Goal: Task Accomplishment & Management: Manage account settings

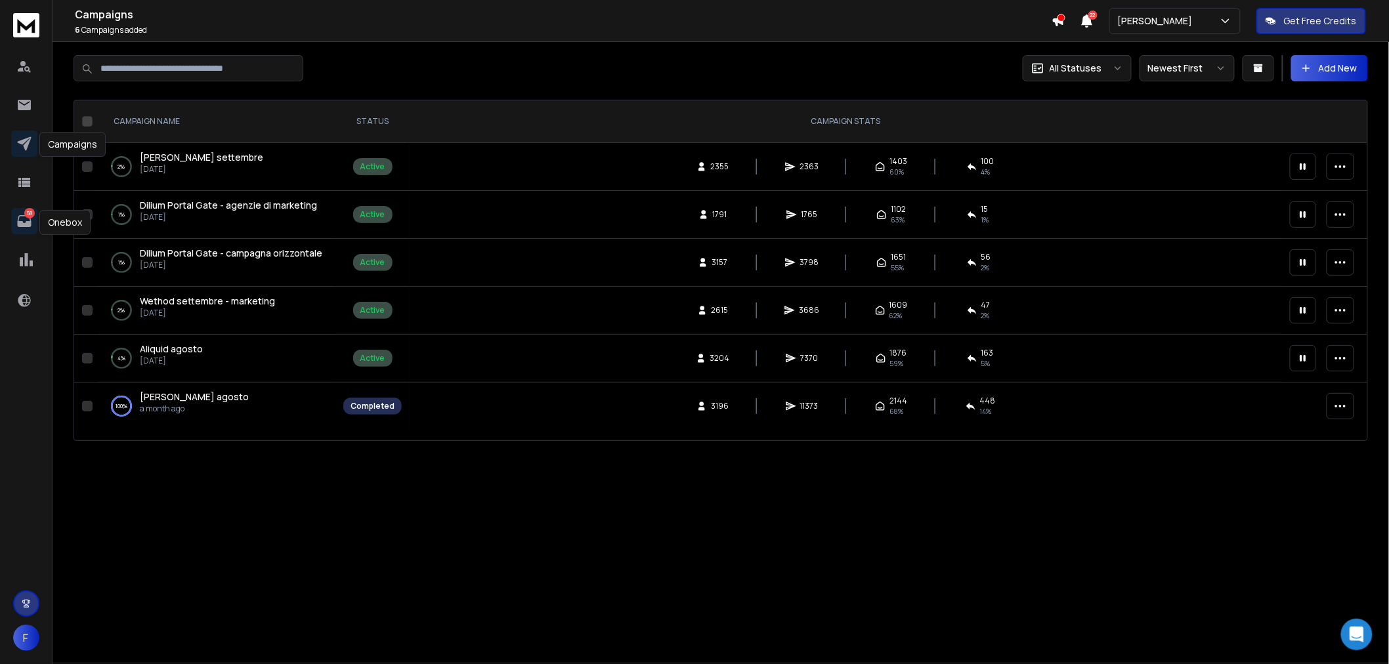
click at [22, 223] on icon at bounding box center [24, 221] width 16 height 16
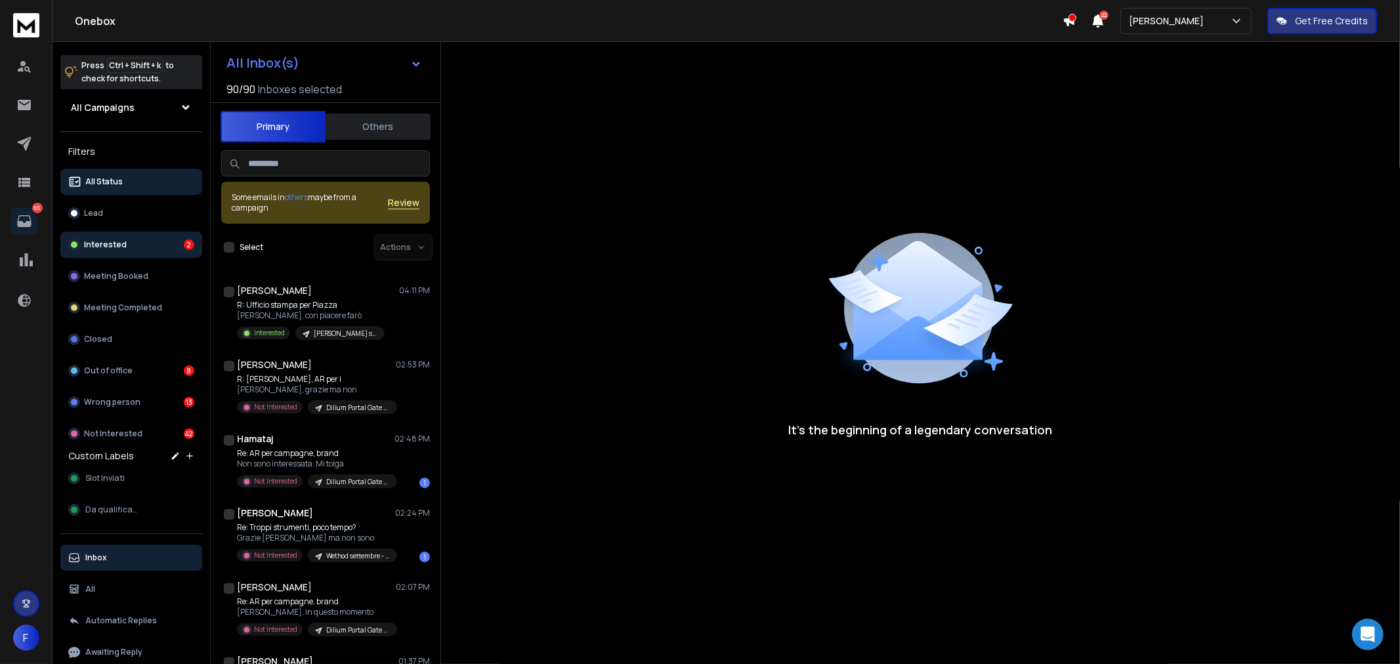
click at [102, 234] on button "Interested 2" at bounding box center [131, 245] width 142 height 26
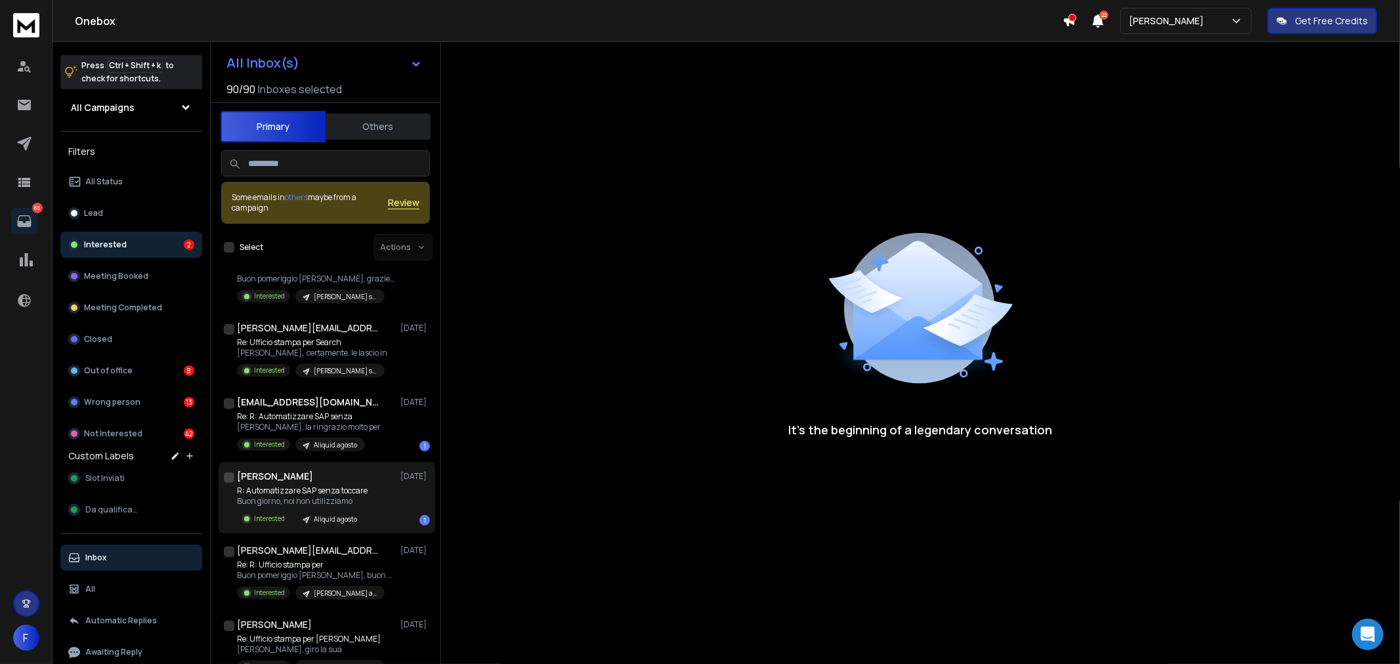
scroll to position [437, 0]
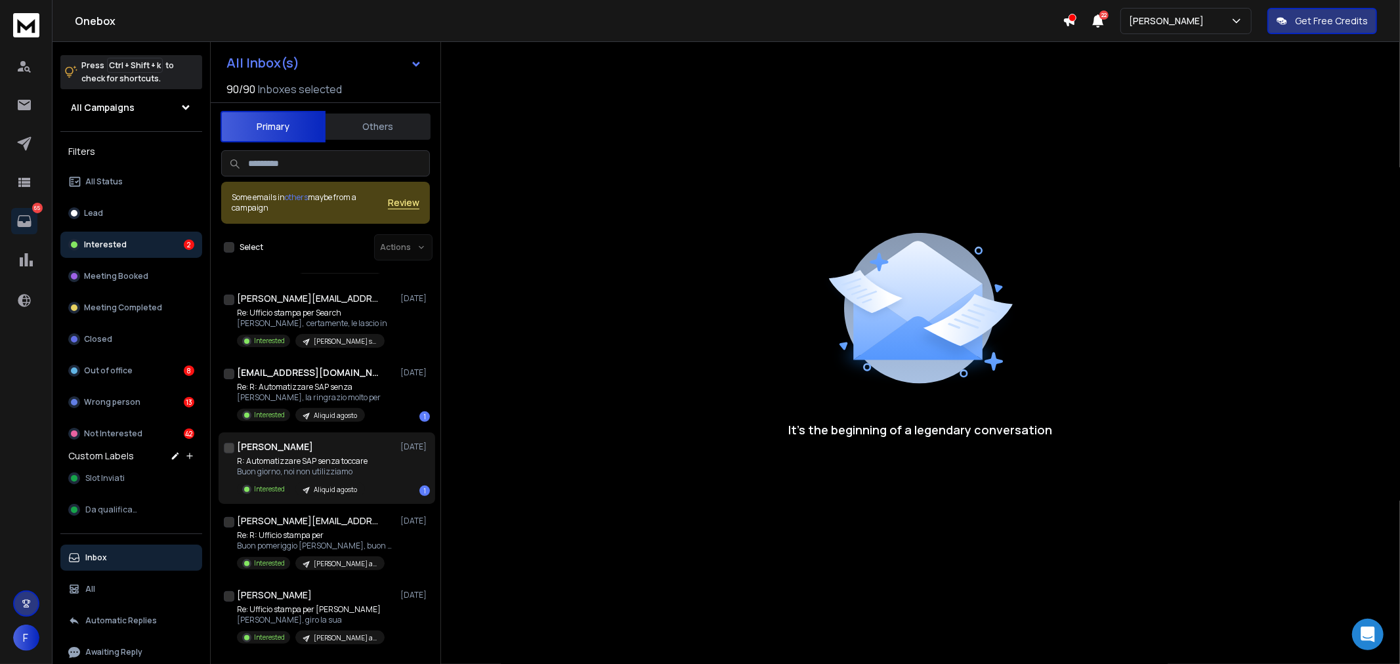
click at [390, 487] on div "R: Automatizzare SAP senza toccare Buon giorno, noi non utilizziamo Interested …" at bounding box center [333, 476] width 193 height 40
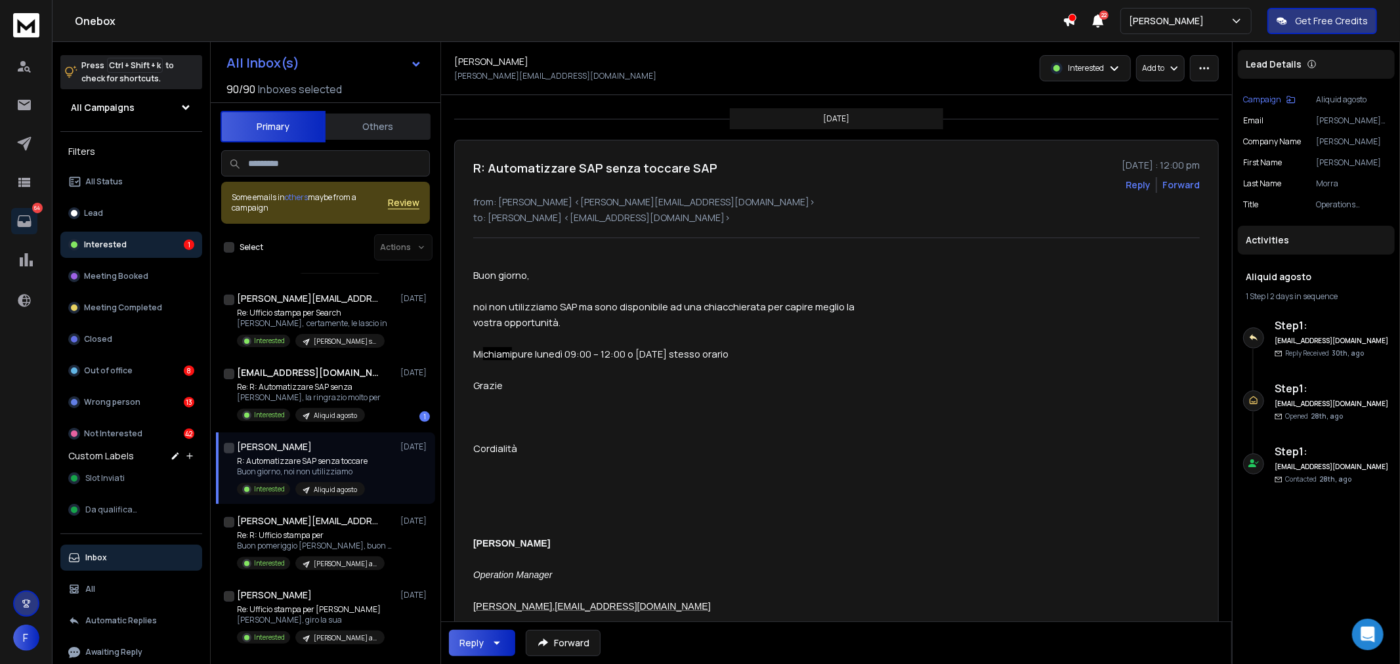
click at [645, 205] on p "from: Morra Alberto <alberto.morra@giobert.com>" at bounding box center [836, 202] width 727 height 13
drag, startPoint x: 680, startPoint y: 202, endPoint x: 562, endPoint y: 205, distance: 118.2
click at [562, 205] on p "from: Morra Alberto <alberto.morra@giobert.com>" at bounding box center [836, 202] width 727 height 13
copy p "alberto.morra@giobert.com"
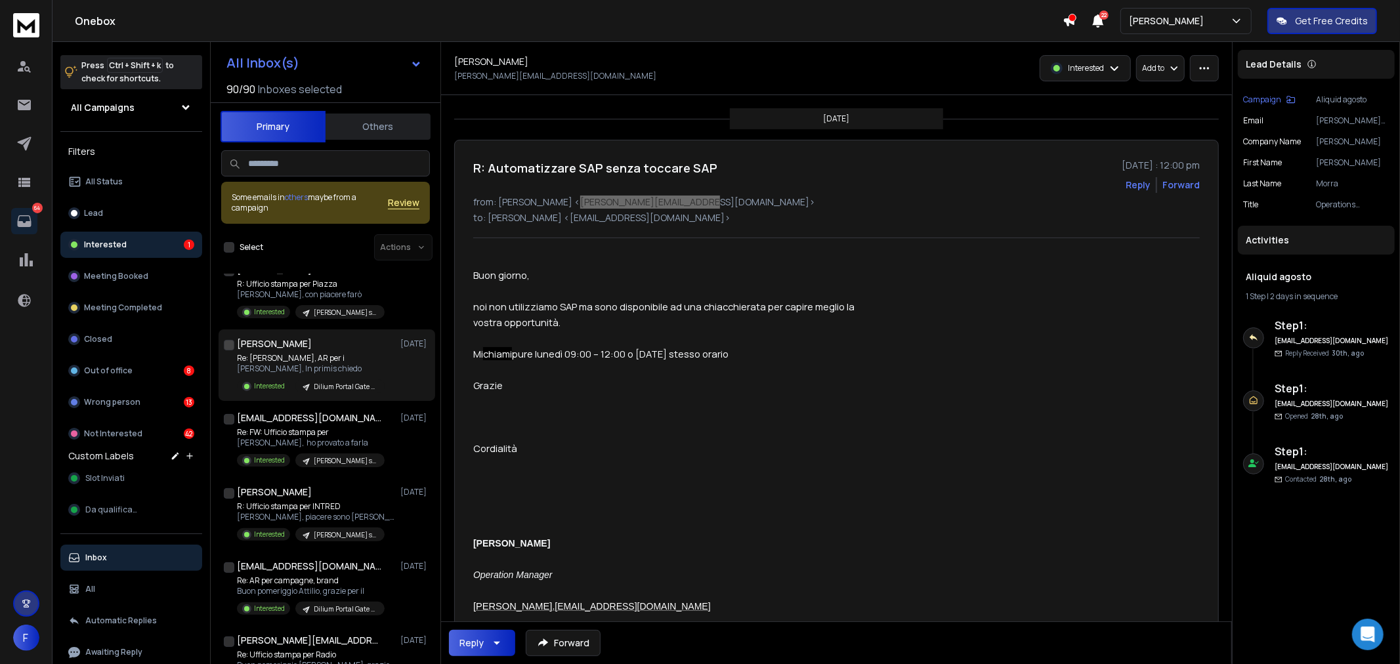
scroll to position [0, 0]
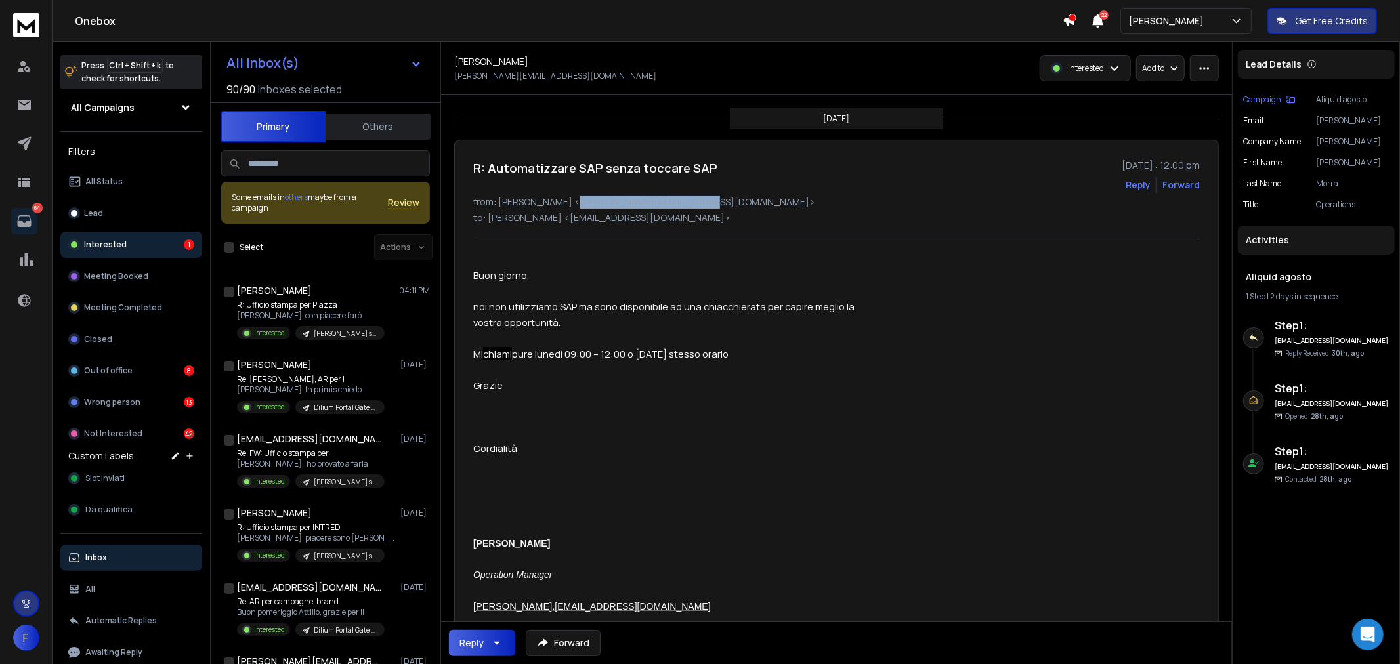
click at [102, 477] on span "Slot Inviati" at bounding box center [104, 478] width 39 height 11
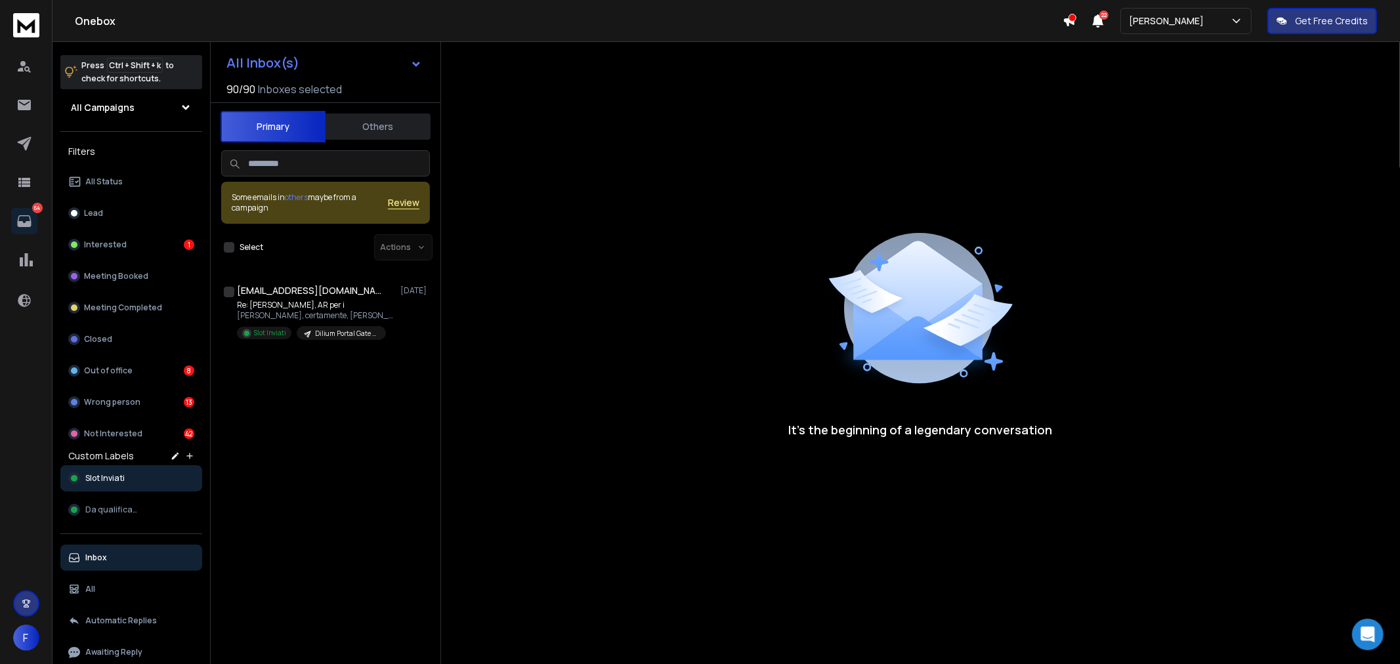
click at [102, 513] on span "Da qualificare" at bounding box center [112, 510] width 55 height 11
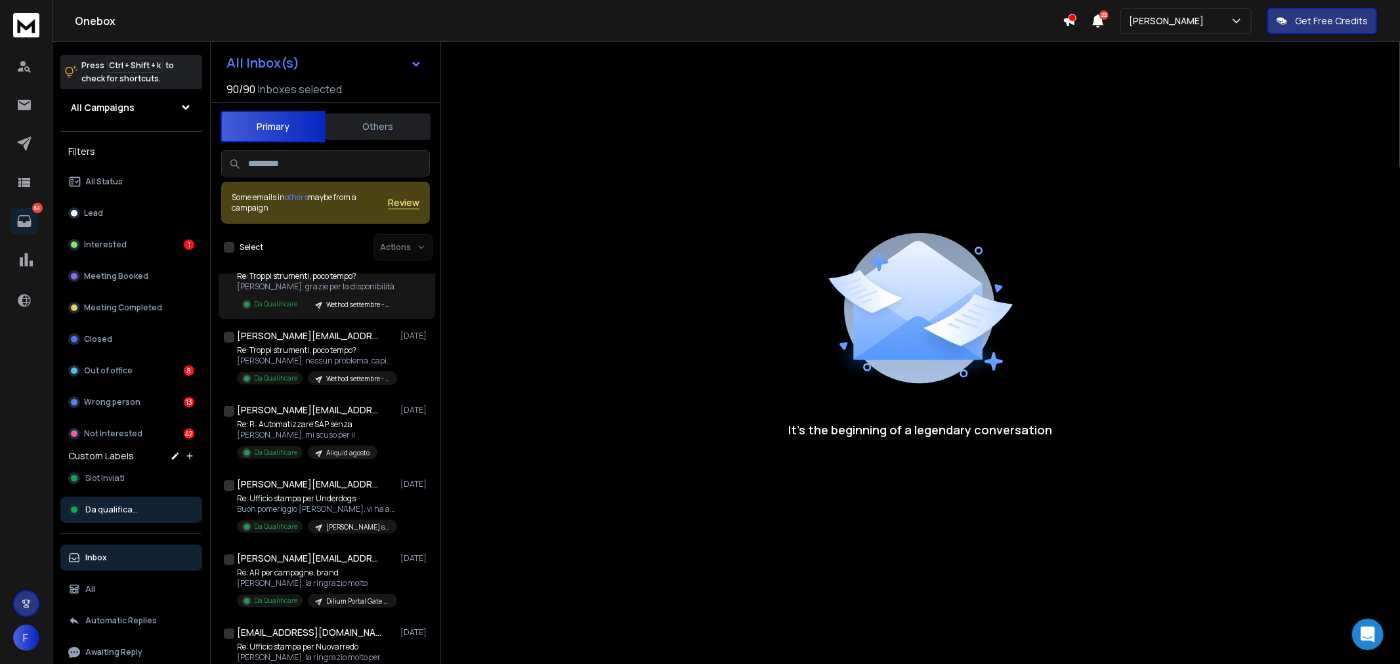
scroll to position [114, 0]
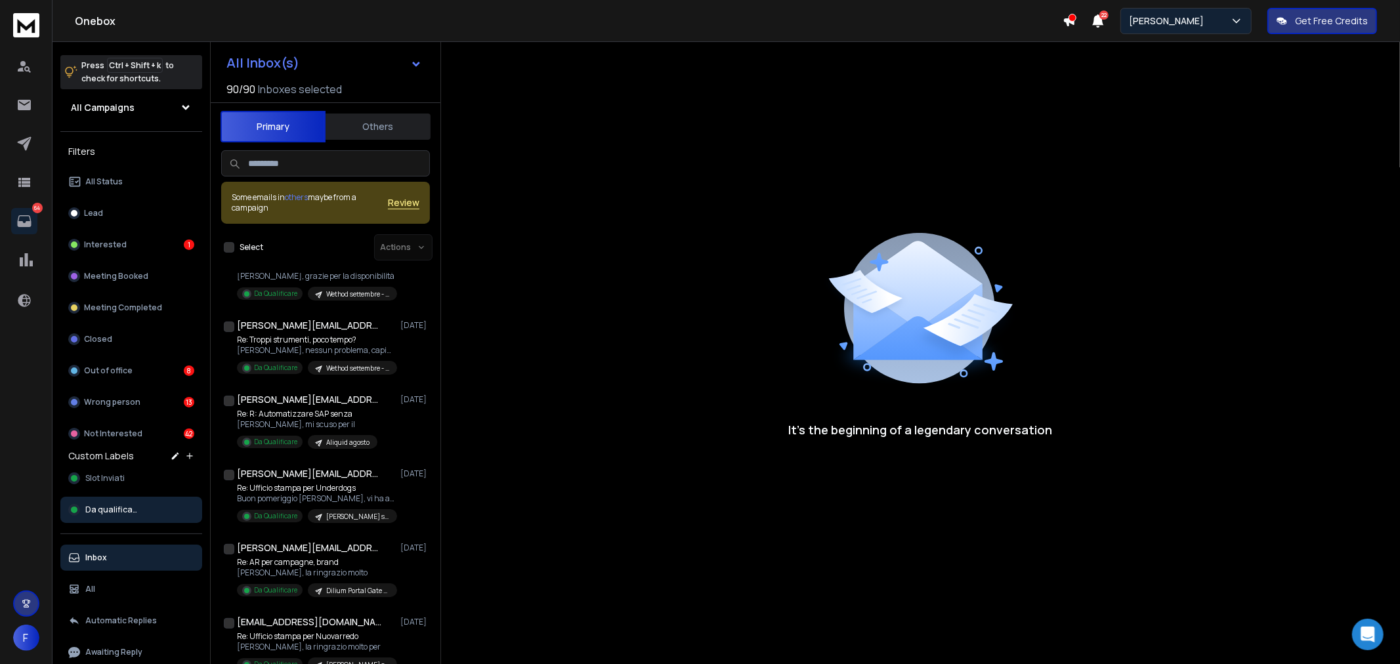
click at [1216, 21] on div "Nadir Abdelli" at bounding box center [1186, 20] width 114 height 13
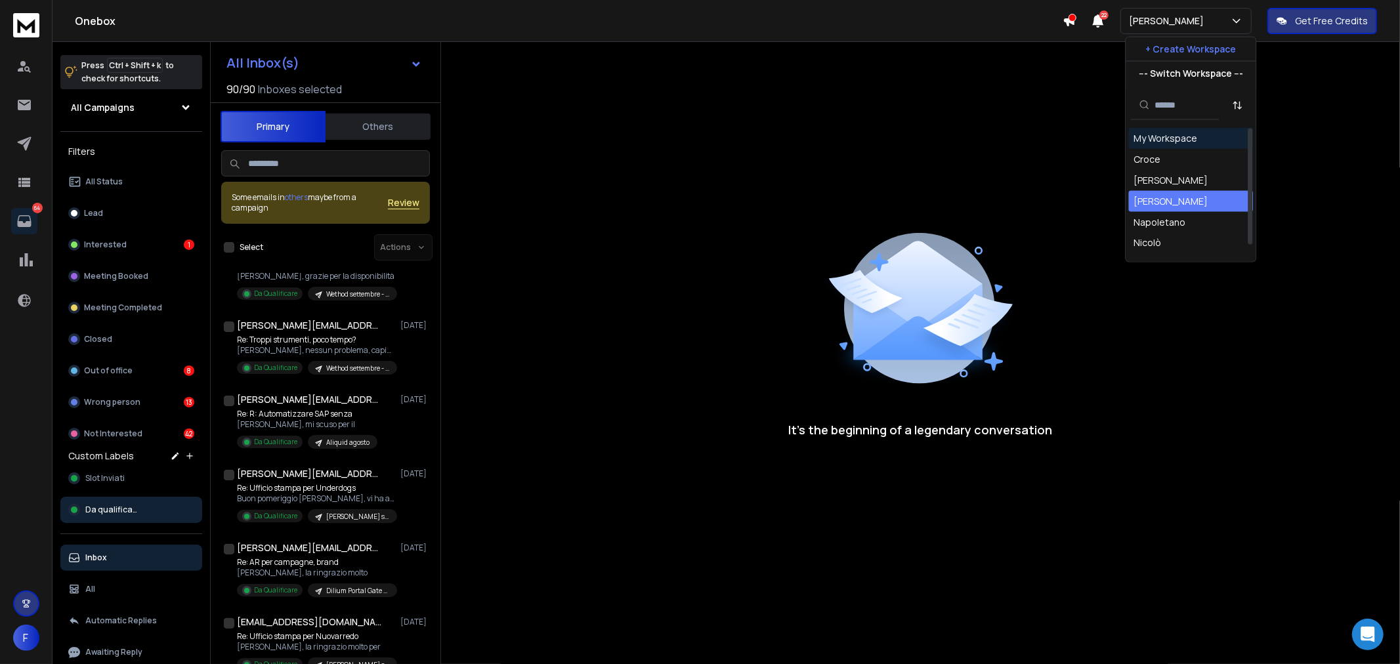
click at [1187, 142] on div "My Workspace" at bounding box center [1166, 138] width 64 height 13
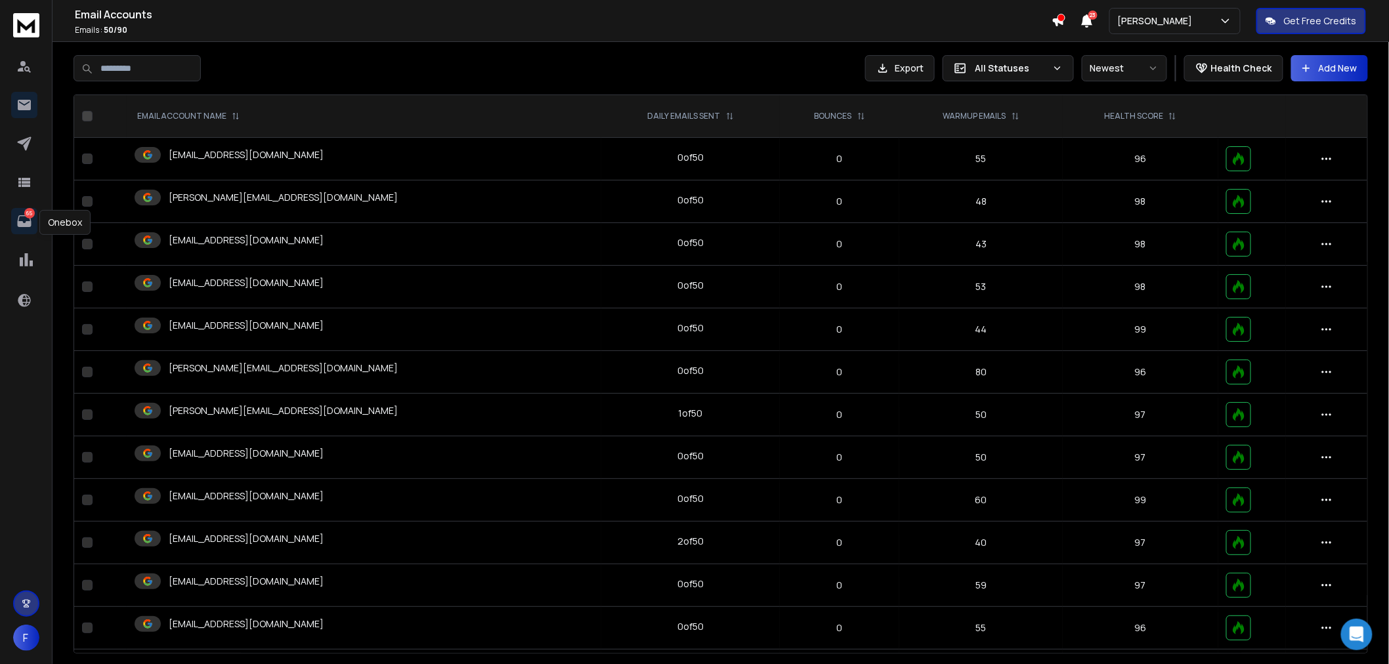
click at [30, 219] on p "65" at bounding box center [29, 213] width 11 height 11
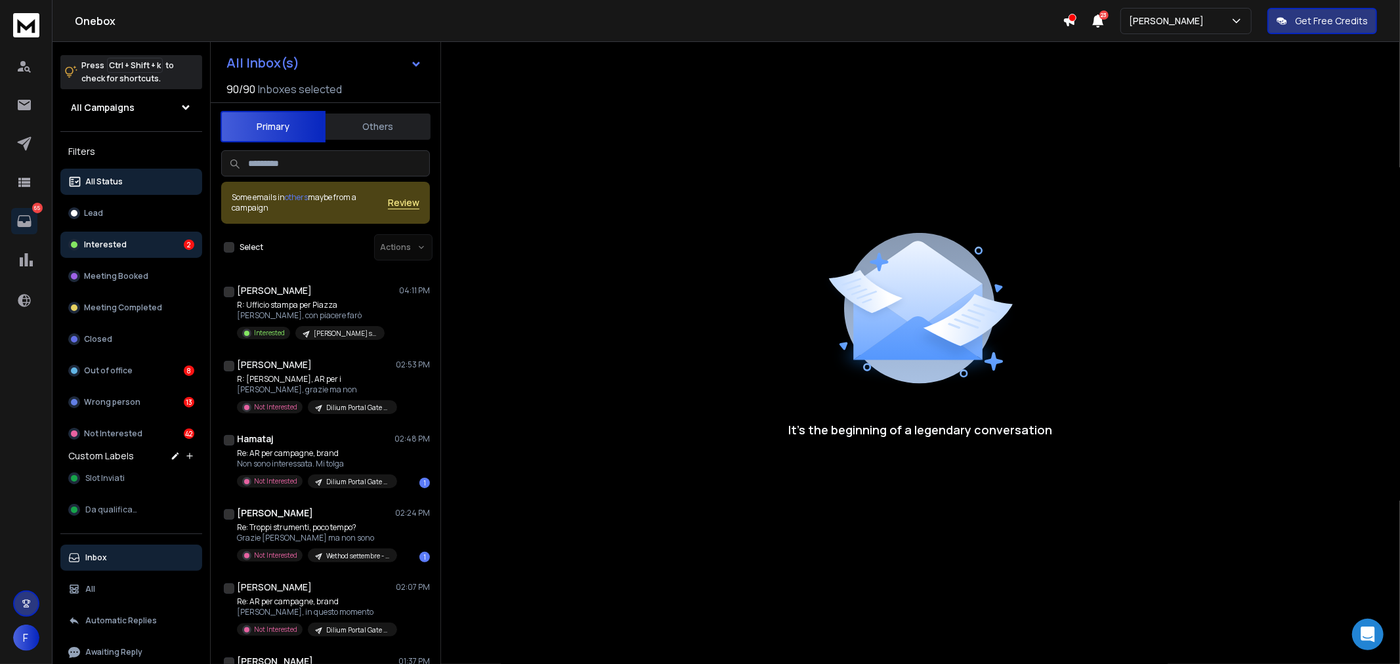
click at [141, 244] on button "Interested 2" at bounding box center [131, 245] width 142 height 26
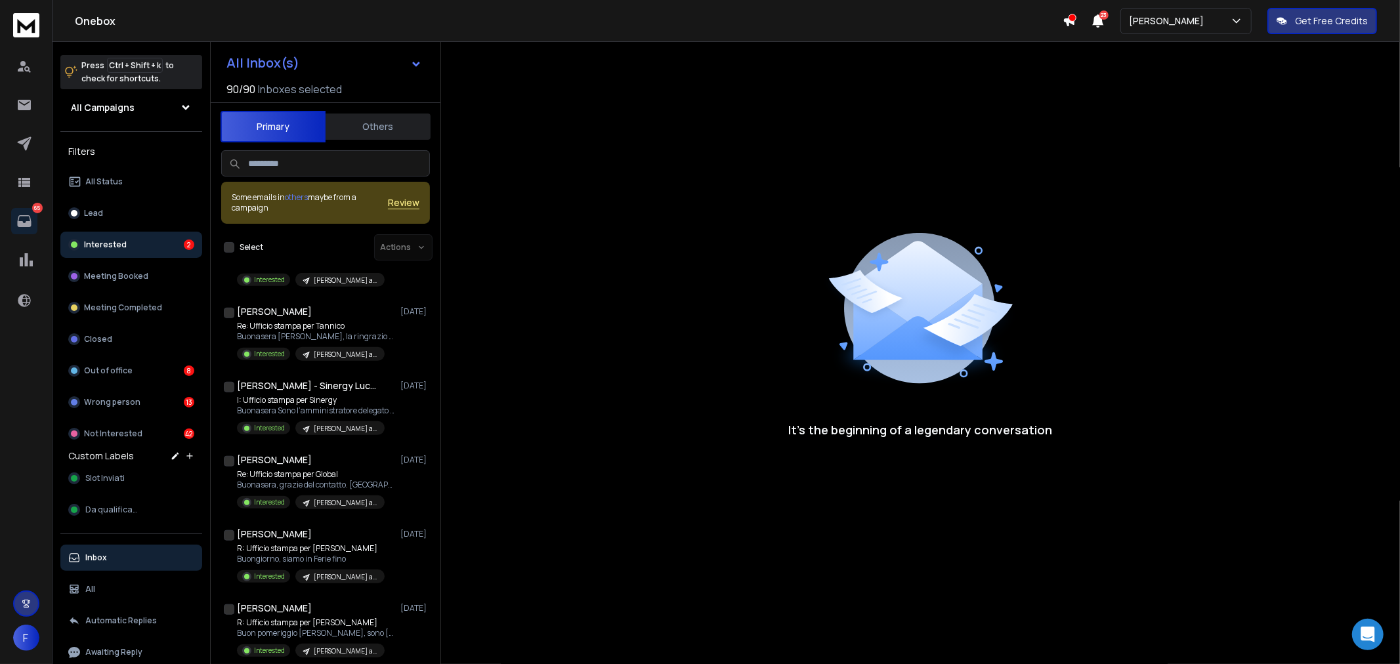
scroll to position [507, 0]
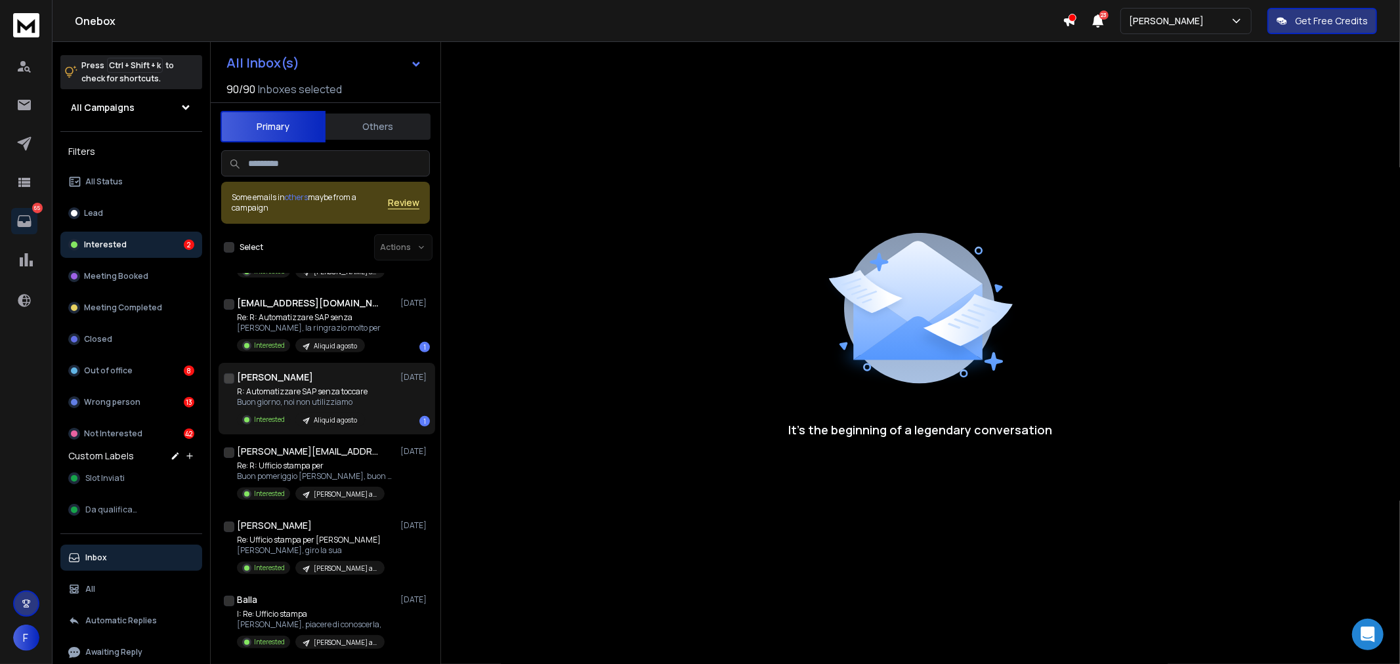
click at [369, 418] on div "R: Automatizzare SAP senza toccare Buon giorno, noi non utilizziamo Interested …" at bounding box center [333, 407] width 193 height 40
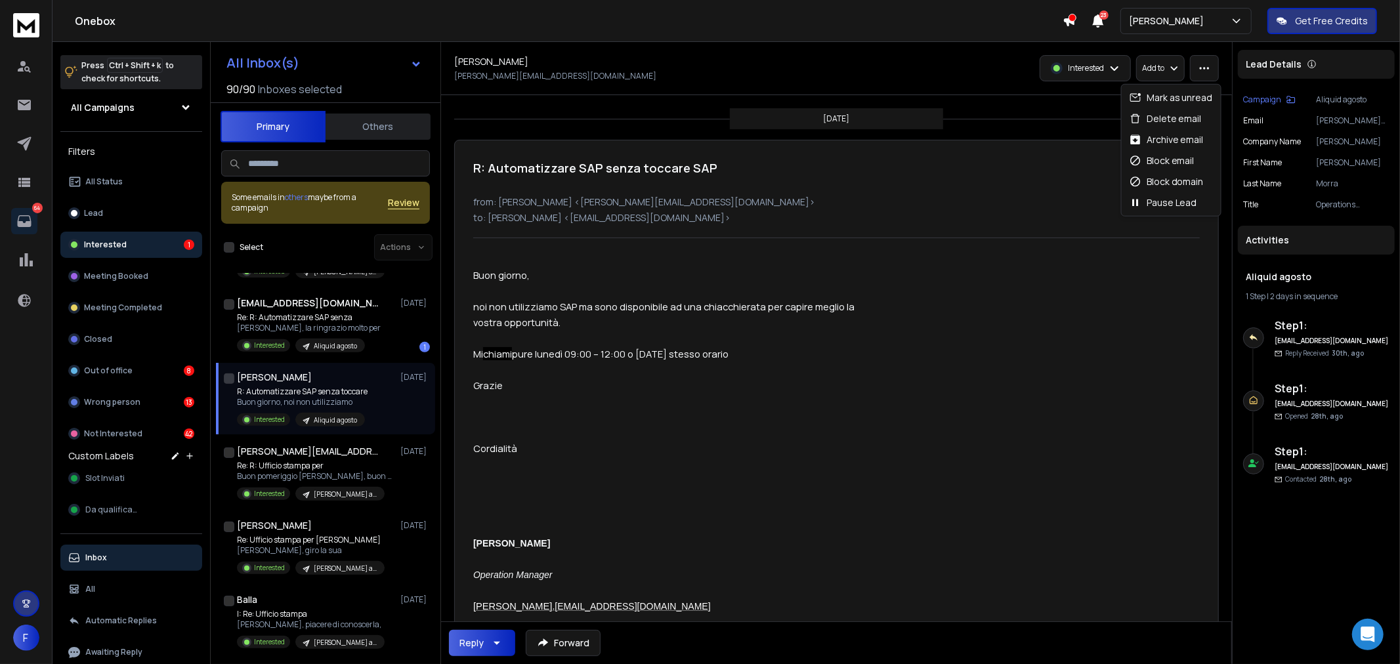
click at [1206, 70] on icon "button" at bounding box center [1205, 68] width 12 height 12
click at [1193, 91] on div "Mark as unread" at bounding box center [1171, 97] width 83 height 13
click at [101, 486] on button "Slot Inviati" at bounding box center [131, 478] width 142 height 26
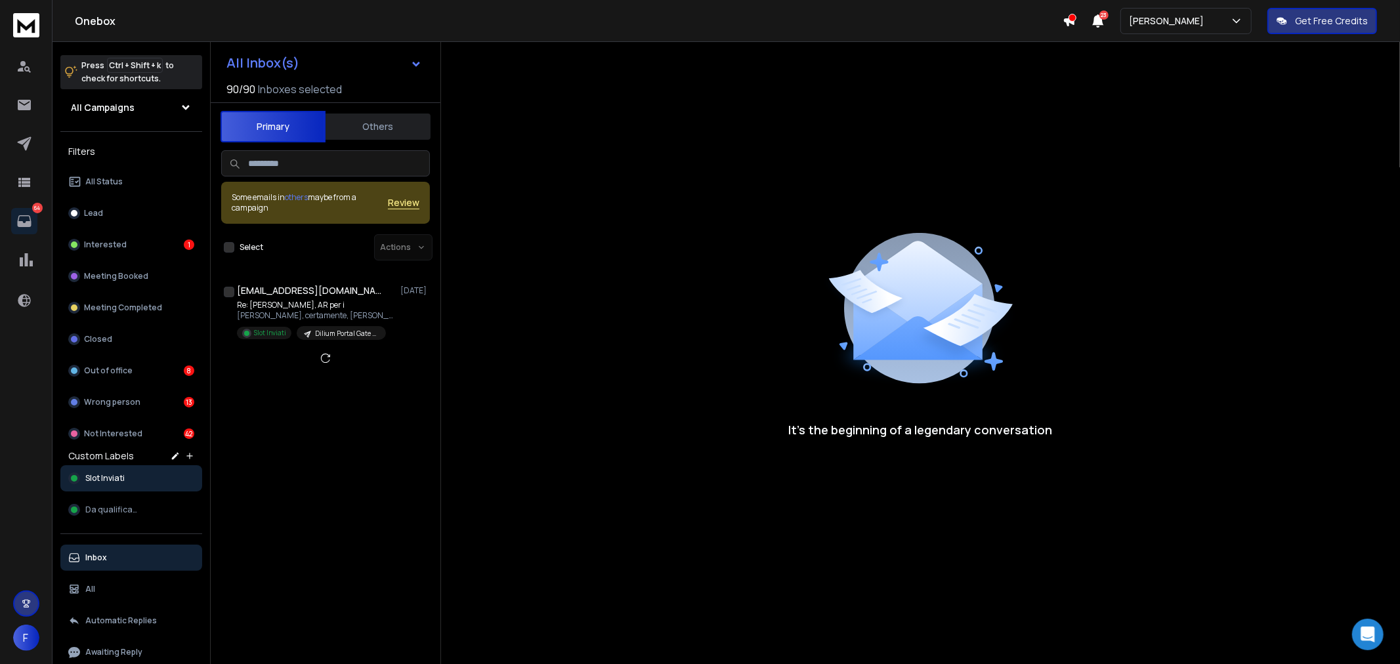
click at [116, 508] on span "Da qualificare" at bounding box center [112, 510] width 55 height 11
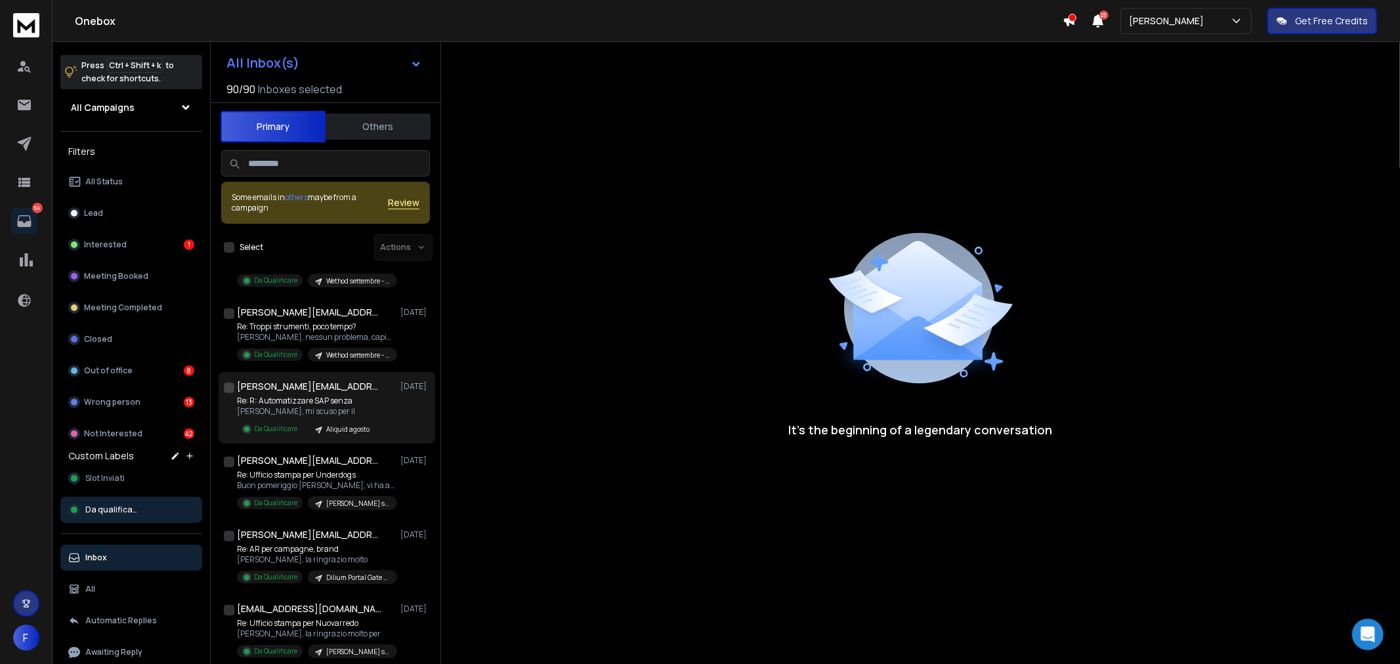
scroll to position [114, 0]
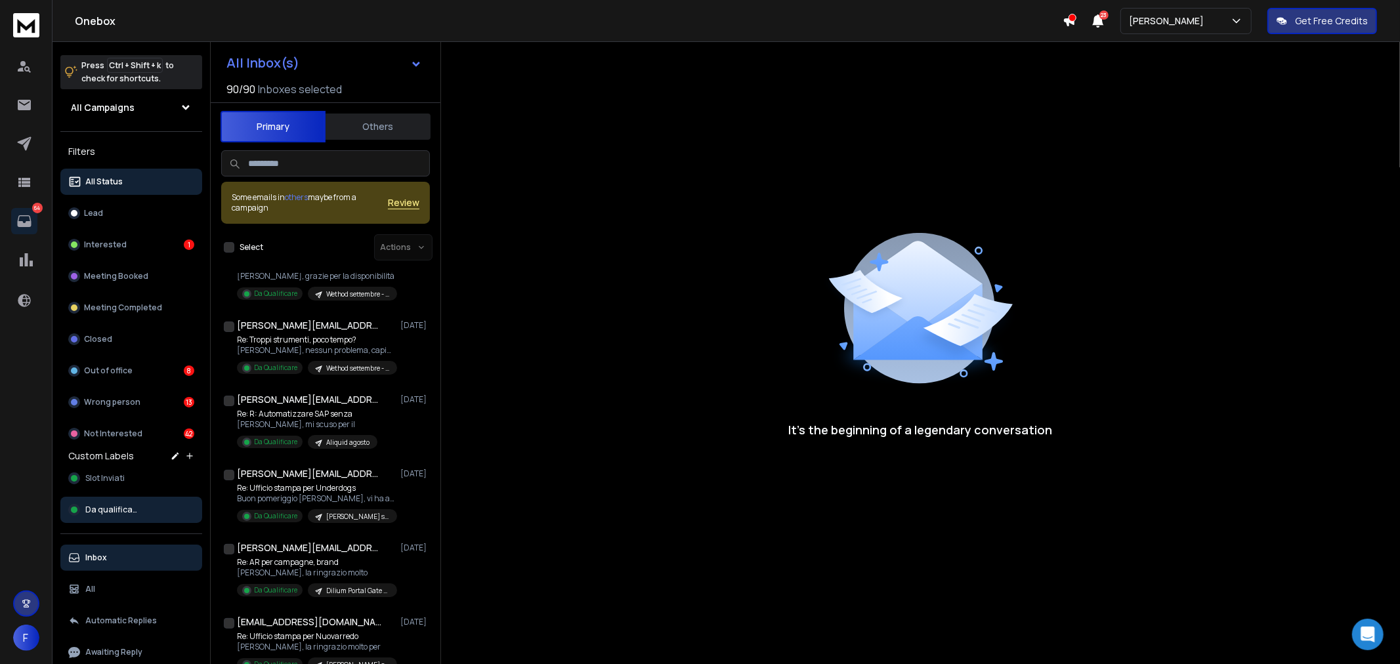
click at [125, 173] on button "All Status" at bounding box center [131, 182] width 142 height 26
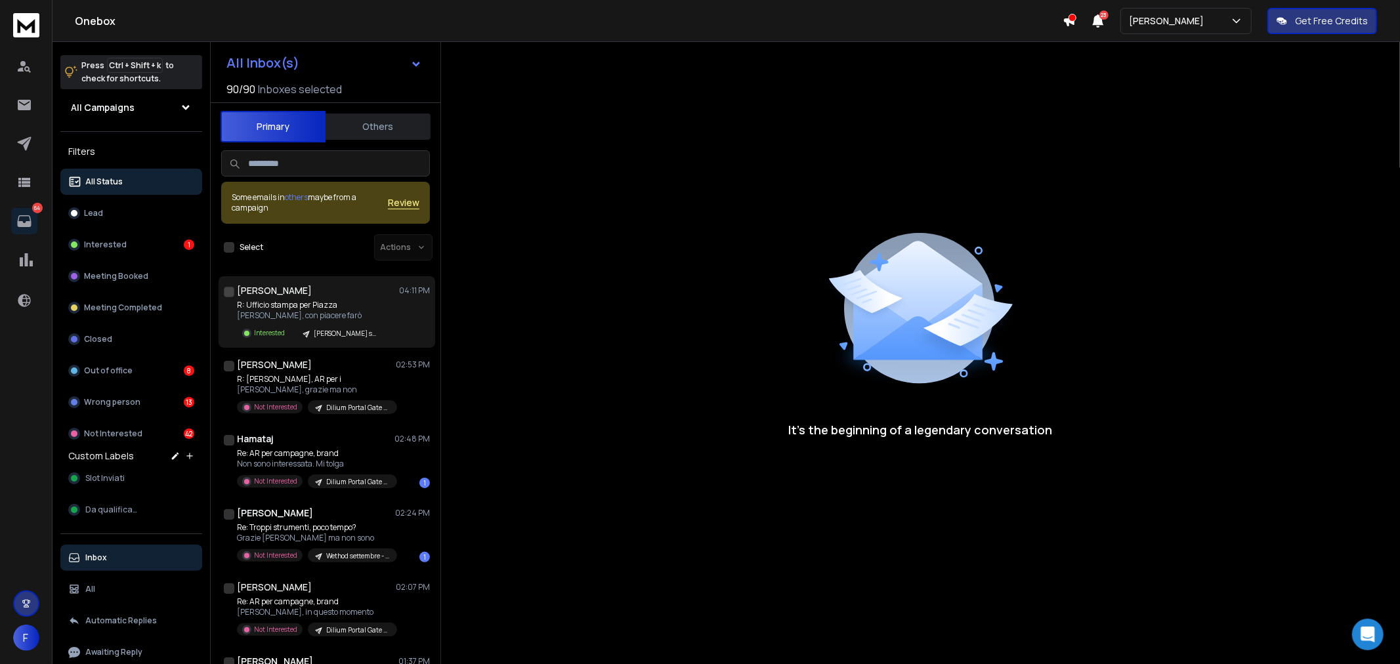
click at [365, 339] on div "Interested Blum settembre" at bounding box center [311, 333] width 148 height 14
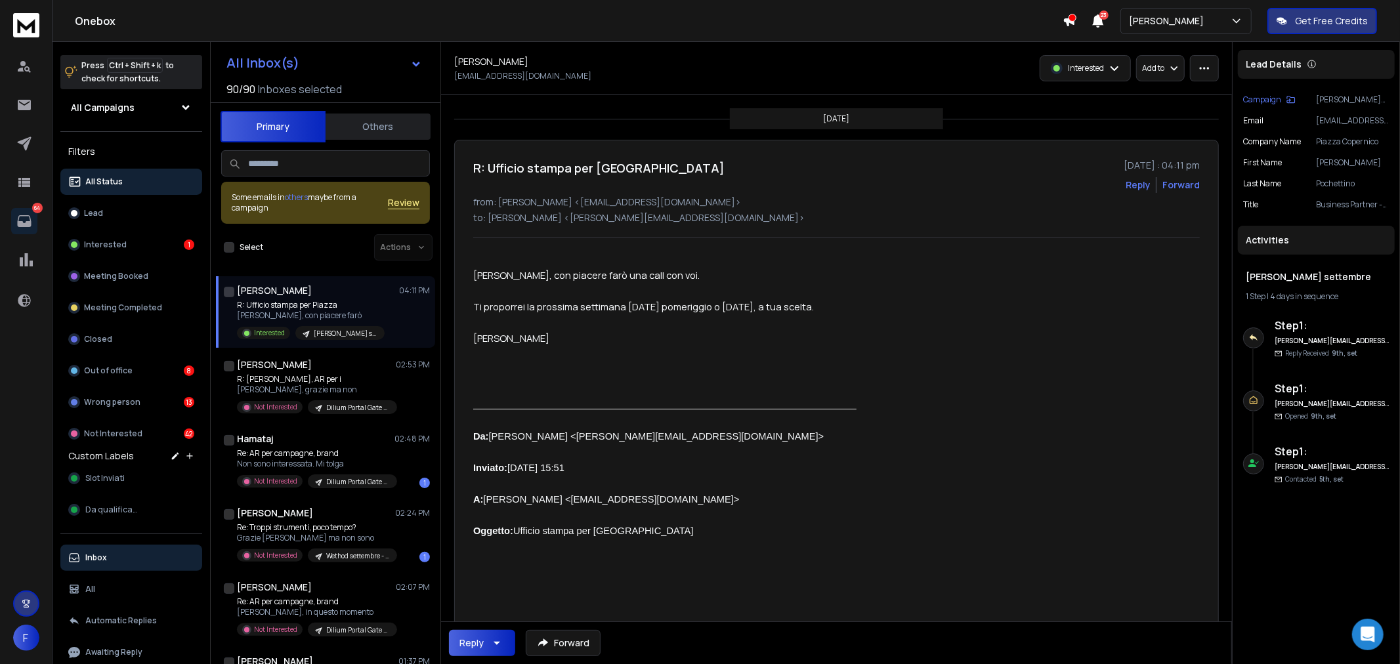
click at [651, 203] on p "from: Silvia Pochettino <spochettino@pcopernico.it>" at bounding box center [836, 202] width 727 height 13
drag, startPoint x: 624, startPoint y: 307, endPoint x: 763, endPoint y: 307, distance: 139.8
click at [763, 307] on span "Ti proporrei la prossima settimana martedì pomeriggio o mercoledì, a tua scelta." at bounding box center [643, 306] width 341 height 13
copy span "martedì pomeriggio o mercoledì"
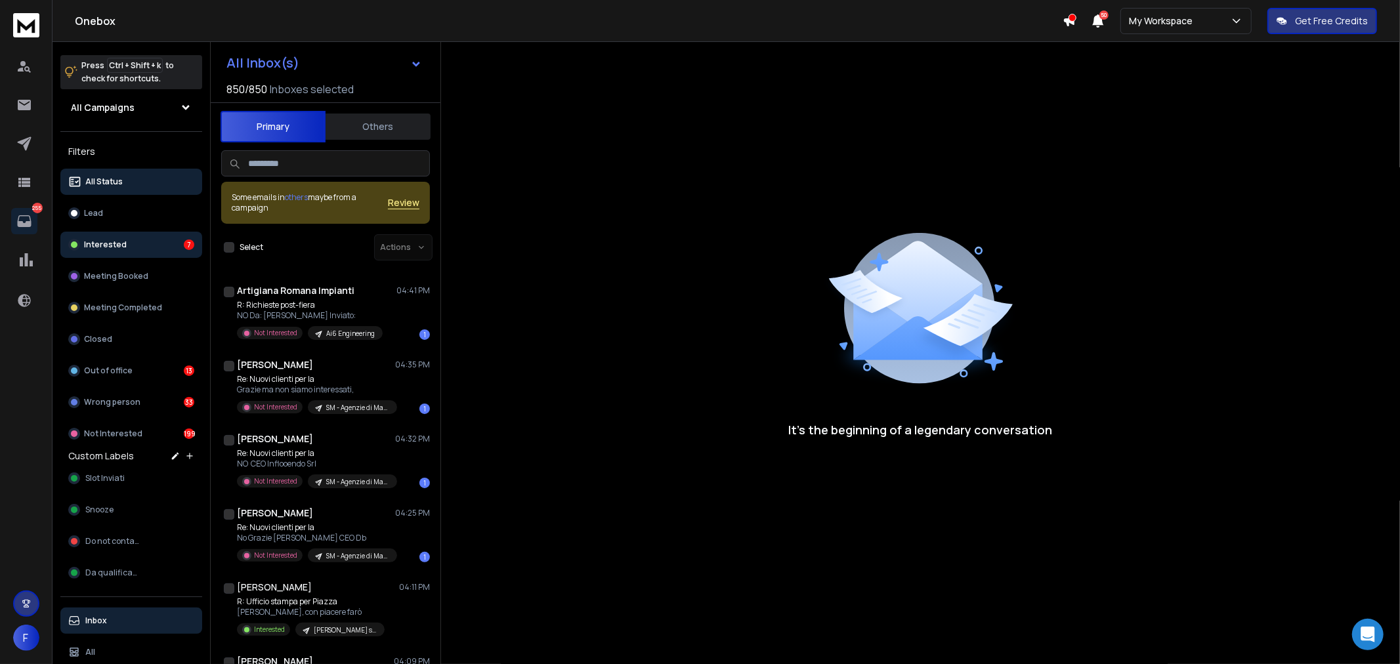
click at [155, 237] on button "Interested 7" at bounding box center [131, 245] width 142 height 26
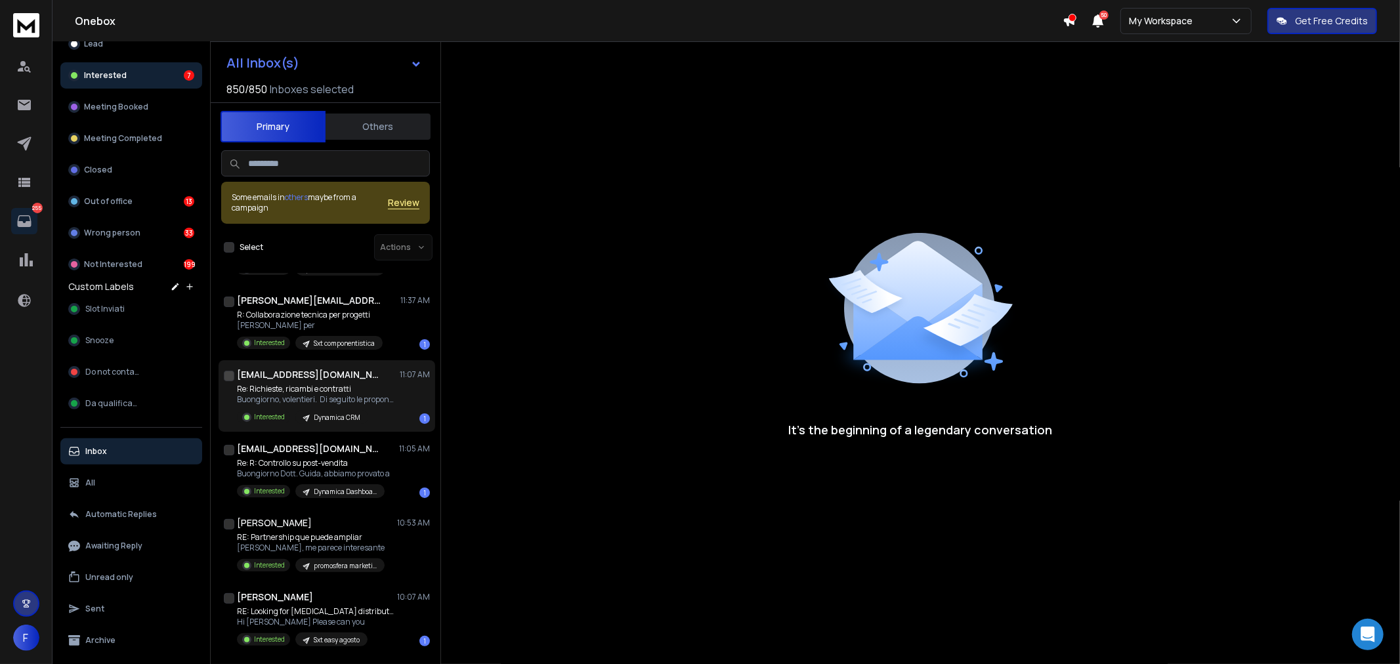
scroll to position [291, 0]
